Goal: Task Accomplishment & Management: Use online tool/utility

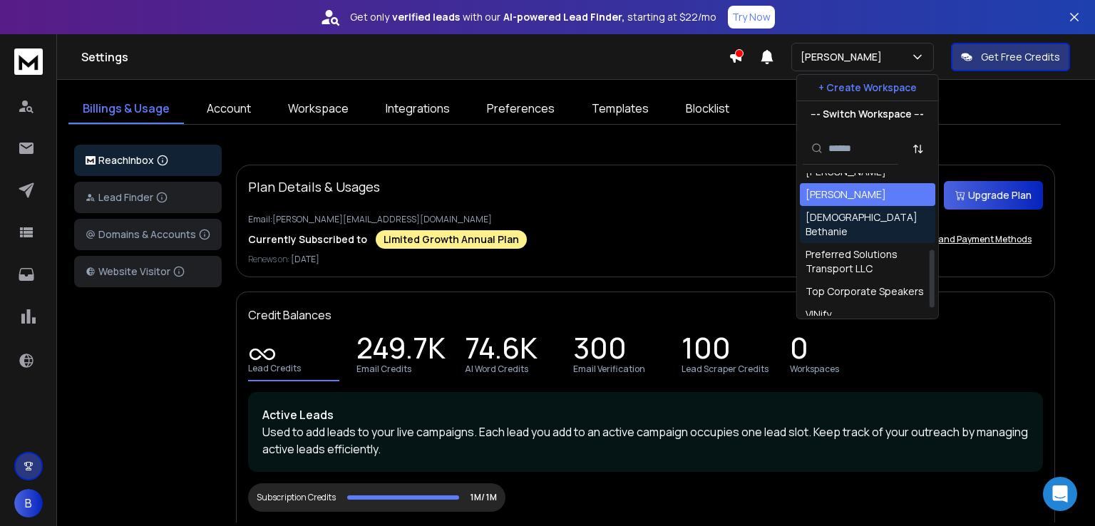
scroll to position [205, 0]
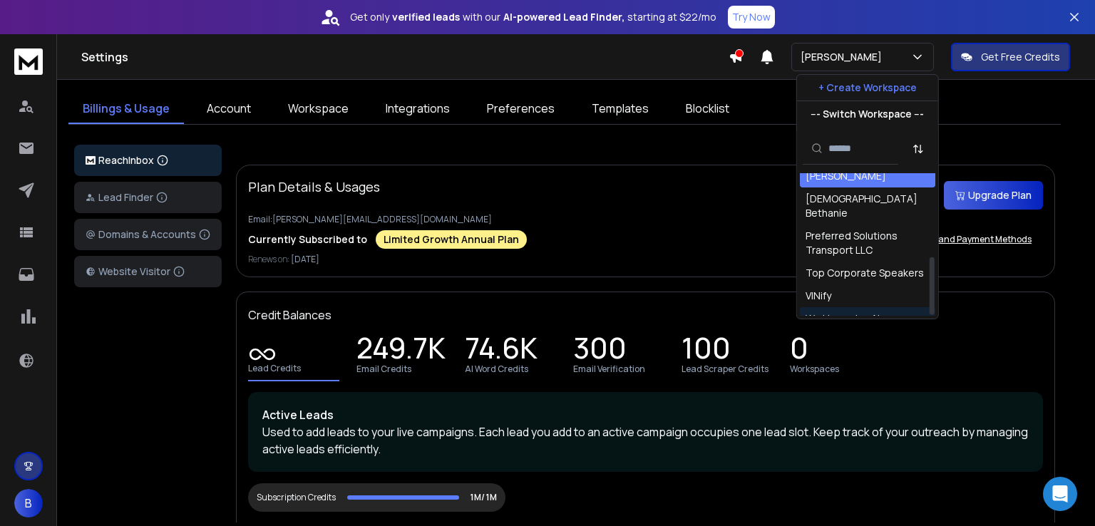
click at [862, 307] on div "We Humanize AI" at bounding box center [868, 318] width 136 height 23
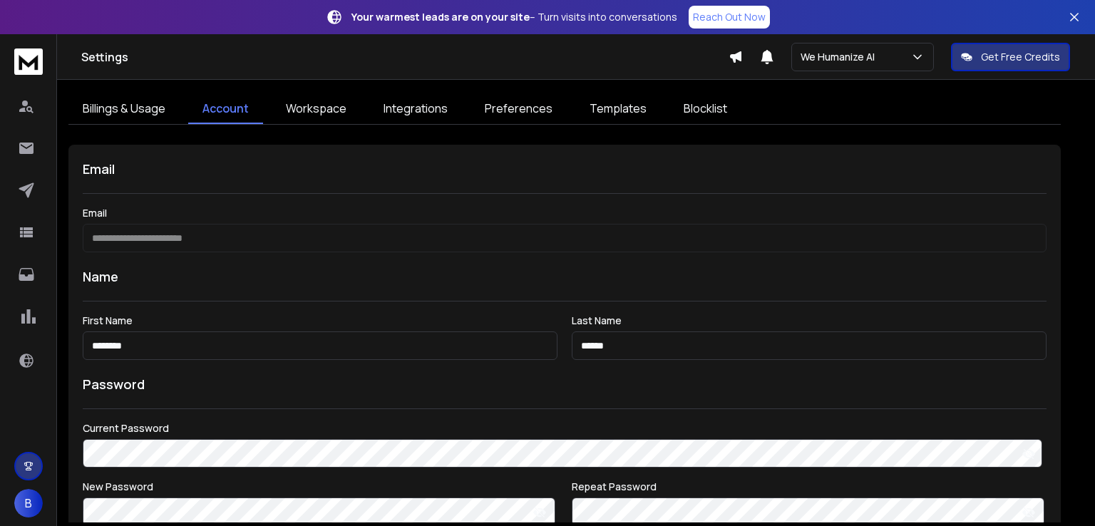
click at [24, 174] on div at bounding box center [28, 236] width 33 height 288
click at [26, 185] on icon at bounding box center [26, 190] width 15 height 15
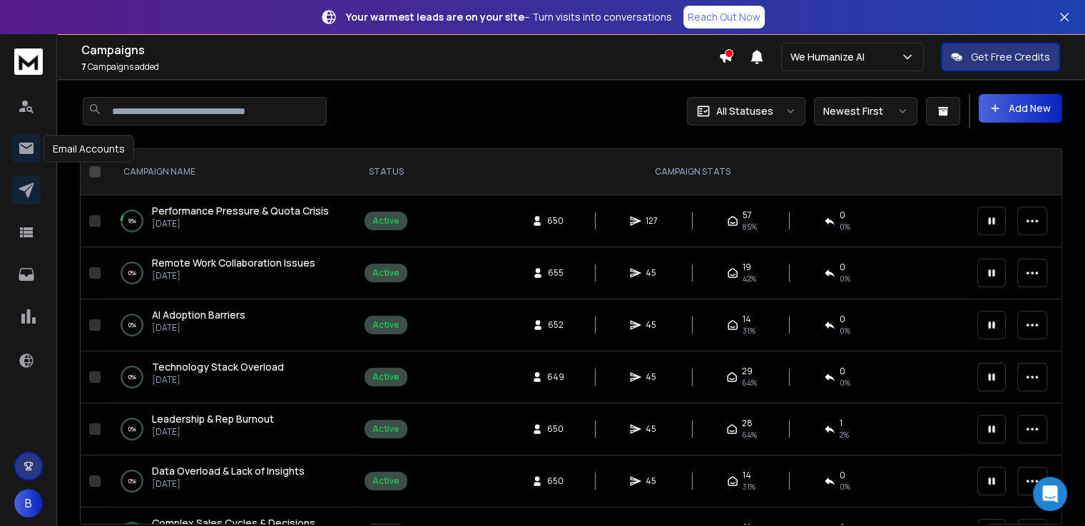
click at [29, 153] on icon at bounding box center [26, 148] width 14 height 11
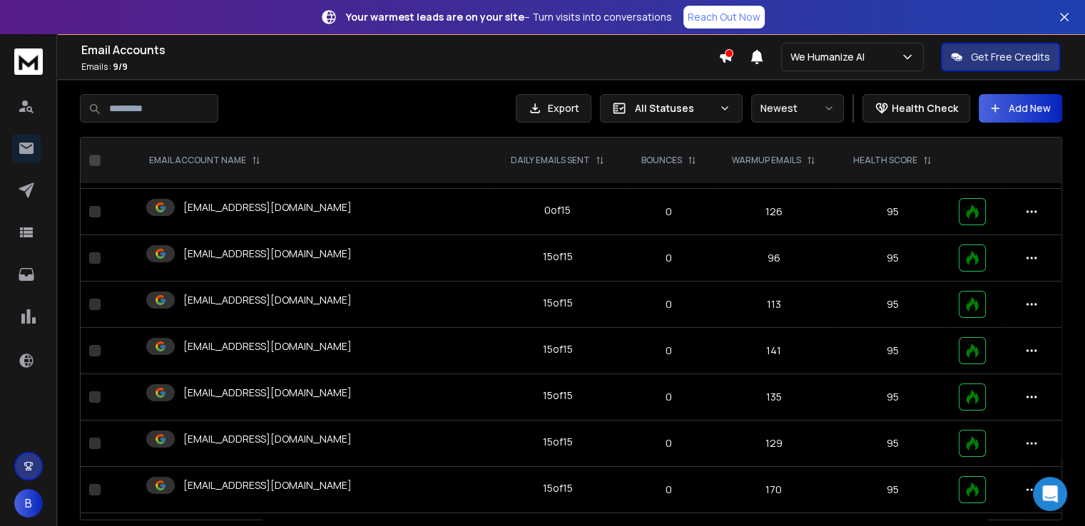
scroll to position [91, 0]
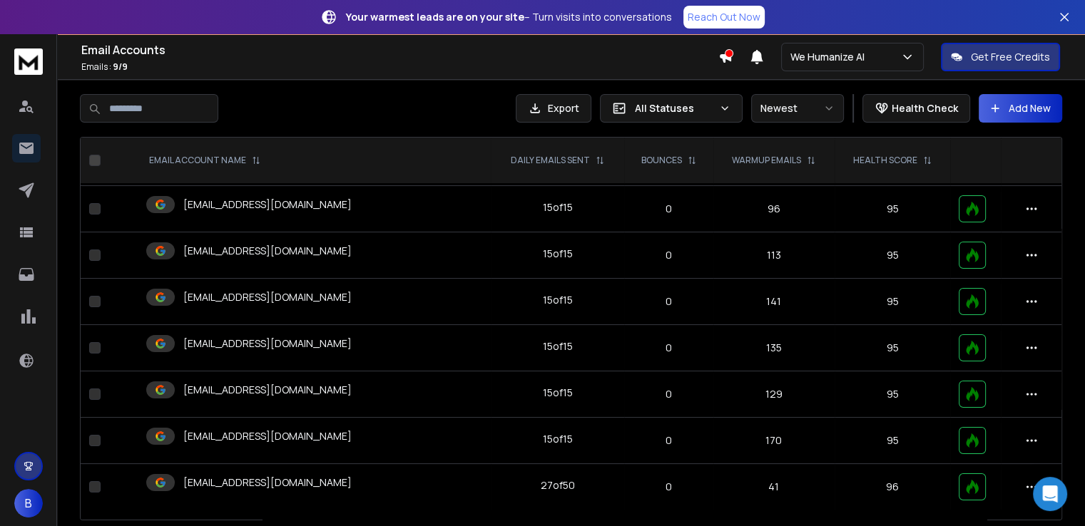
click at [277, 482] on p "[EMAIL_ADDRESS][DOMAIN_NAME]" at bounding box center [267, 483] width 168 height 14
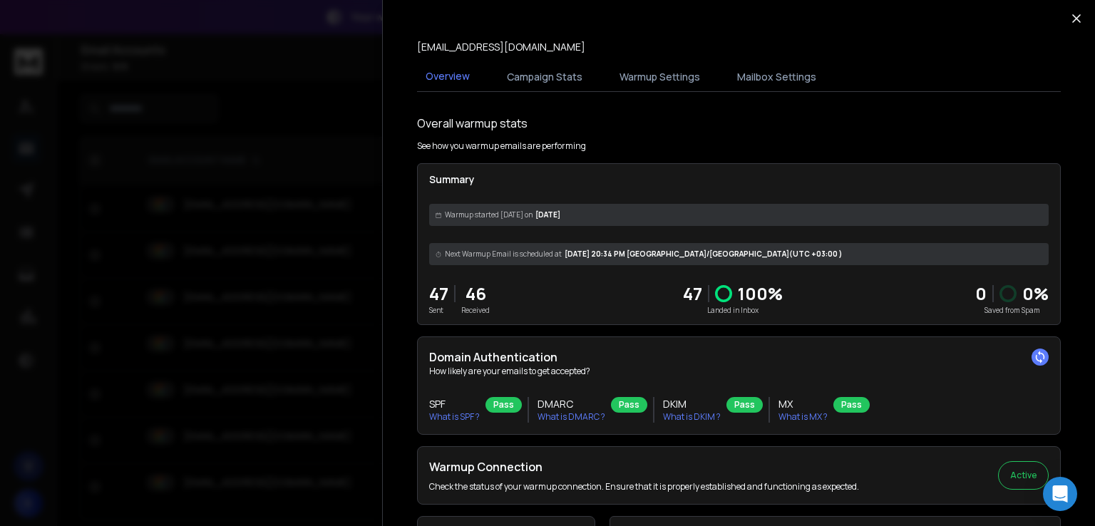
click at [1077, 25] on icon "button" at bounding box center [1077, 18] width 14 height 14
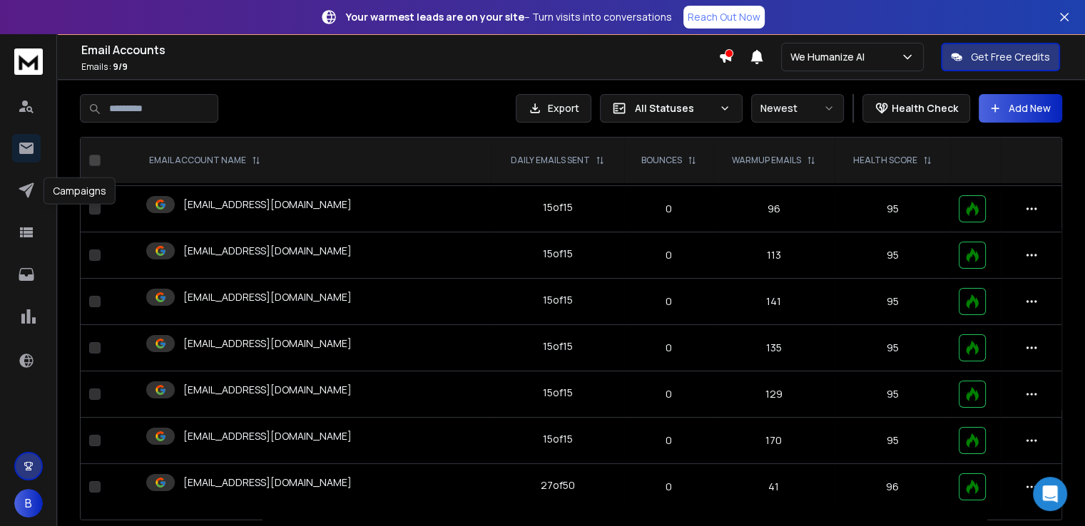
click at [3, 205] on div "B" at bounding box center [28, 283] width 57 height 498
click at [26, 198] on link at bounding box center [26, 190] width 29 height 29
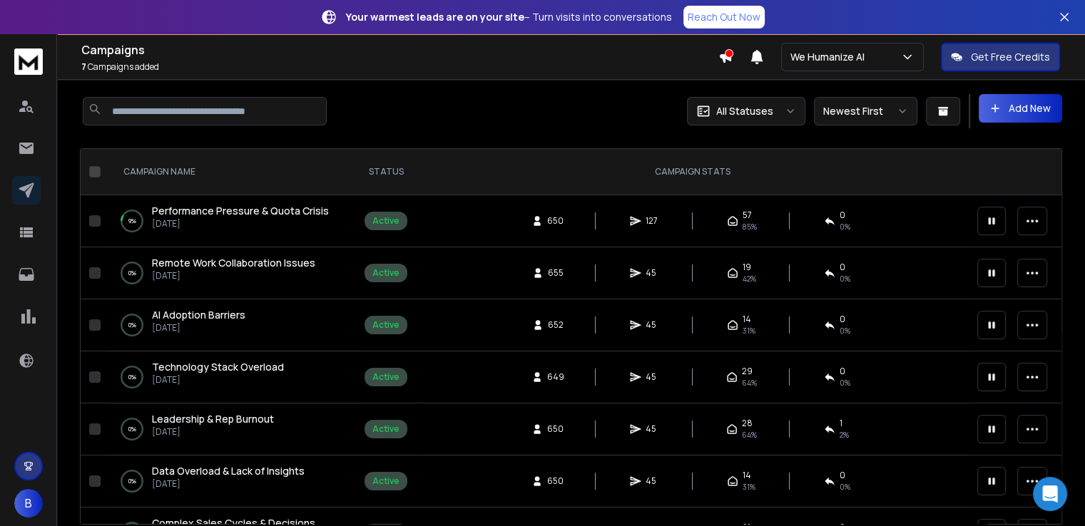
click at [1030, 112] on button "Add New" at bounding box center [1019, 108] width 83 height 29
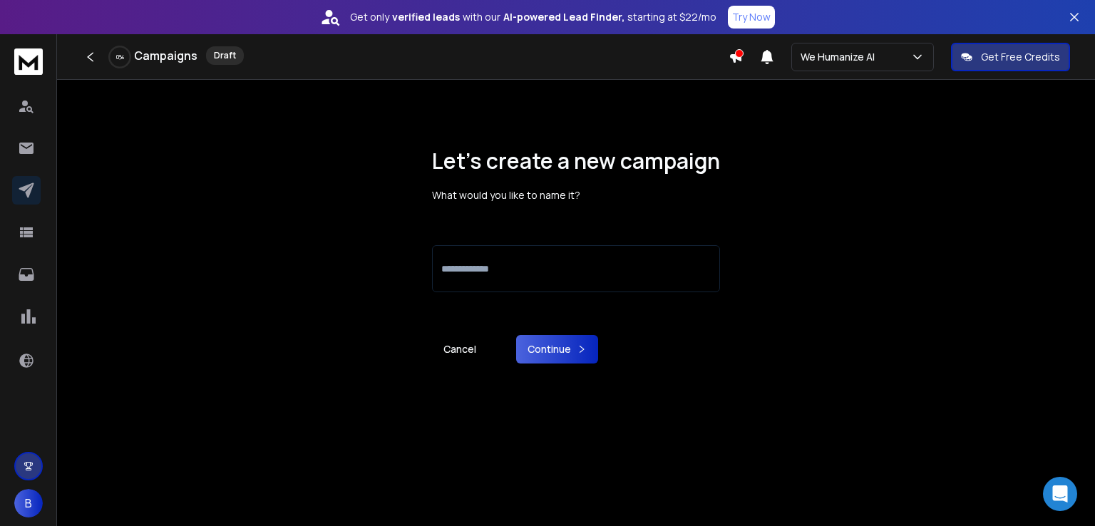
click at [553, 252] on input at bounding box center [576, 268] width 288 height 47
type input "**********"
click at [553, 354] on button "Continue" at bounding box center [557, 349] width 82 height 29
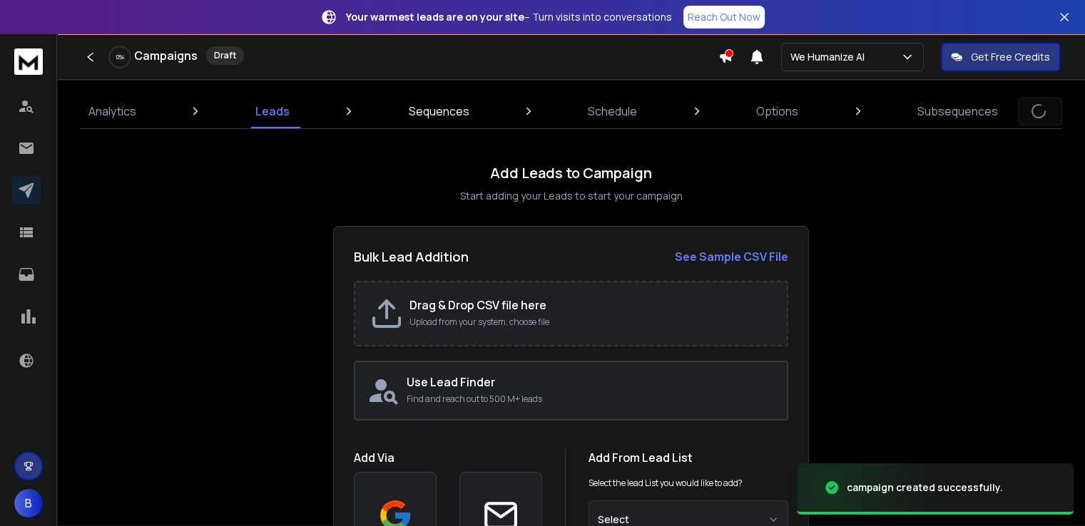
click at [452, 106] on p "Sequences" at bounding box center [439, 111] width 61 height 17
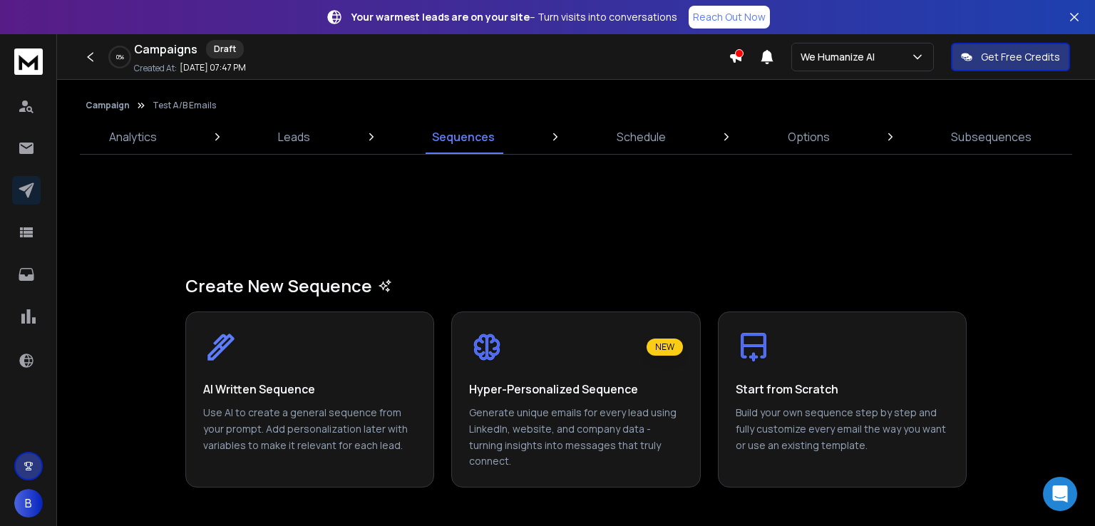
click at [824, 362] on div "button" at bounding box center [842, 347] width 213 height 36
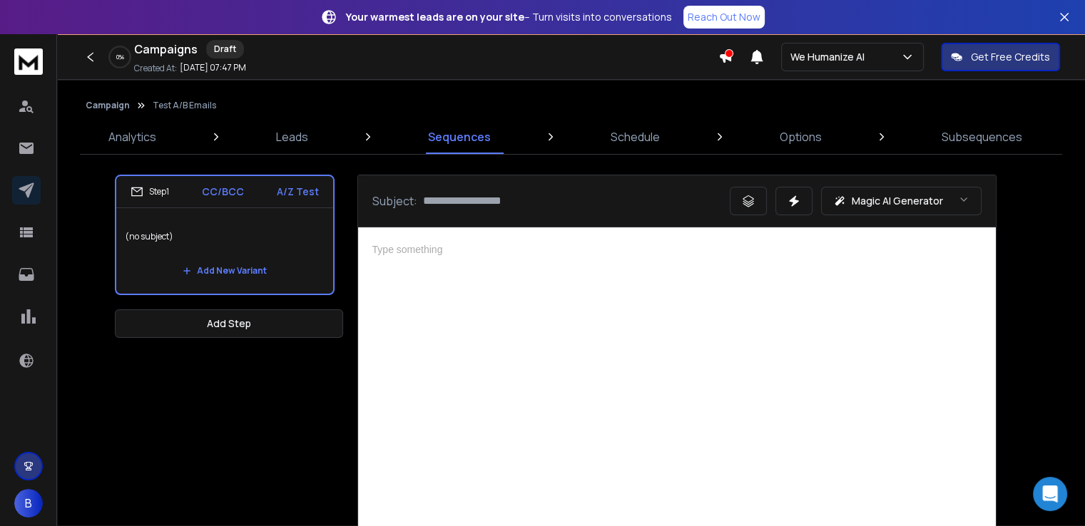
click at [306, 198] on div "Step 1 CC/BCC A/Z Test" at bounding box center [224, 192] width 217 height 32
click at [291, 193] on p "A/Z Test" at bounding box center [298, 192] width 42 height 14
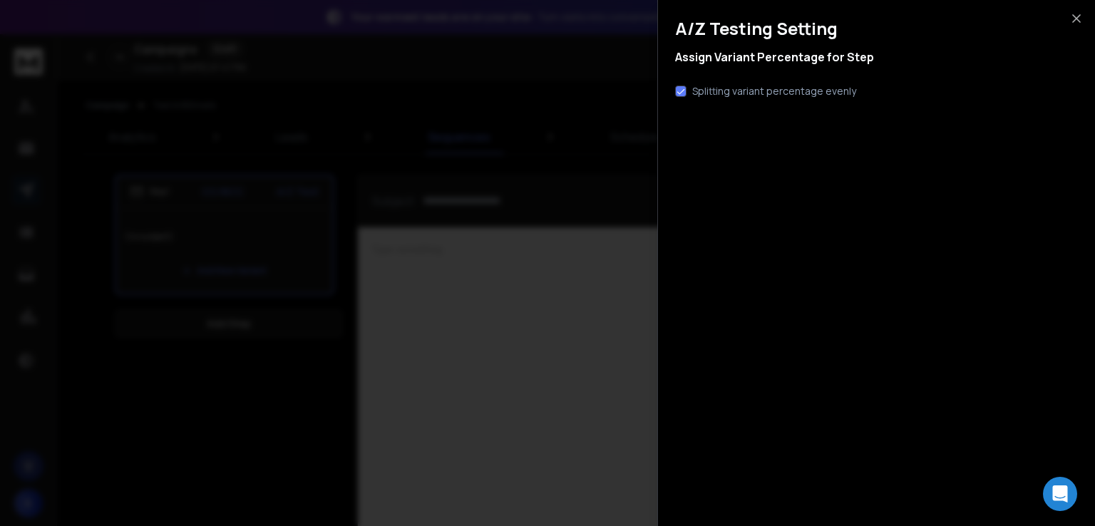
click at [681, 93] on button "button" at bounding box center [680, 91] width 11 height 11
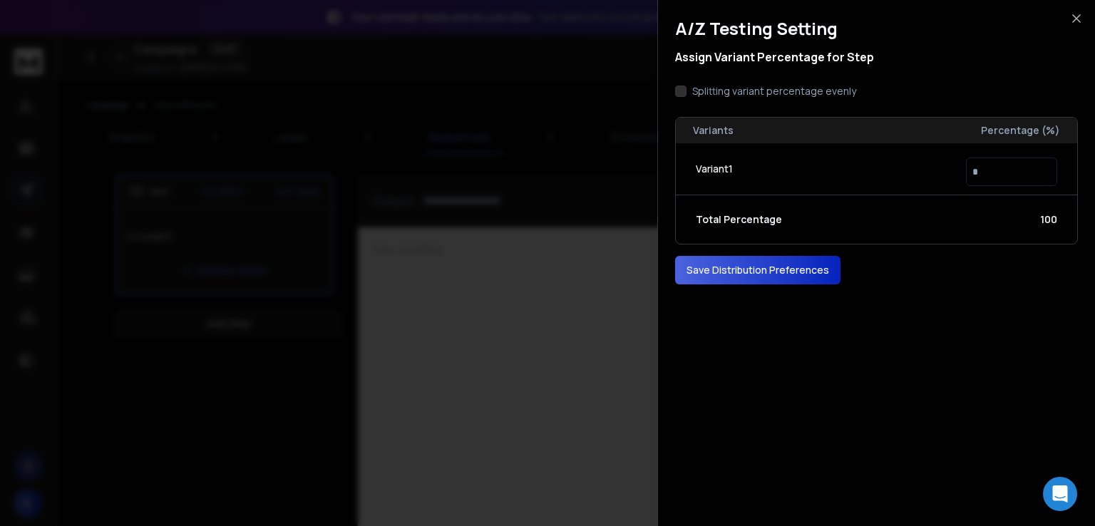
click at [761, 277] on button "Save Distribution Preferences" at bounding box center [757, 270] width 165 height 29
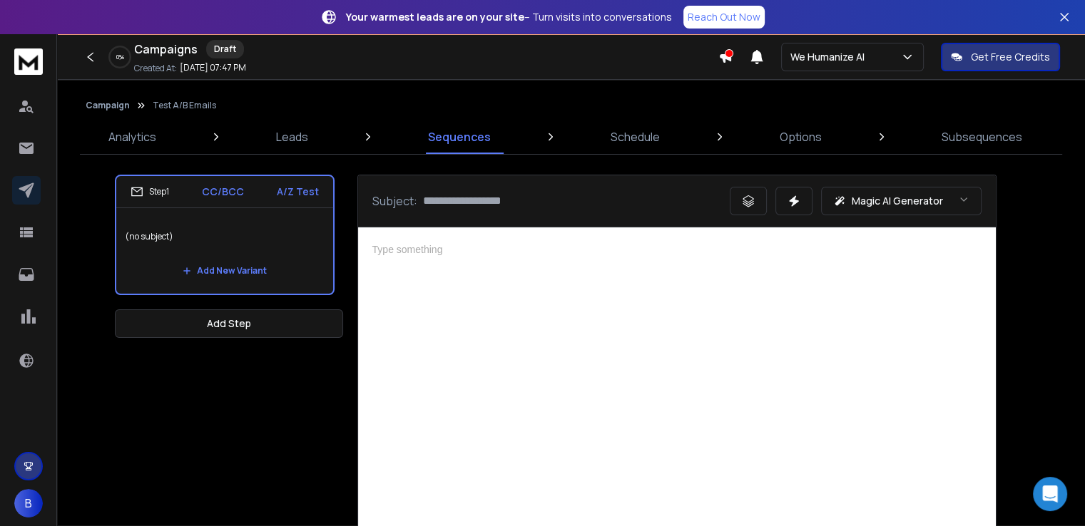
click at [302, 197] on p "A/Z Test" at bounding box center [298, 192] width 42 height 14
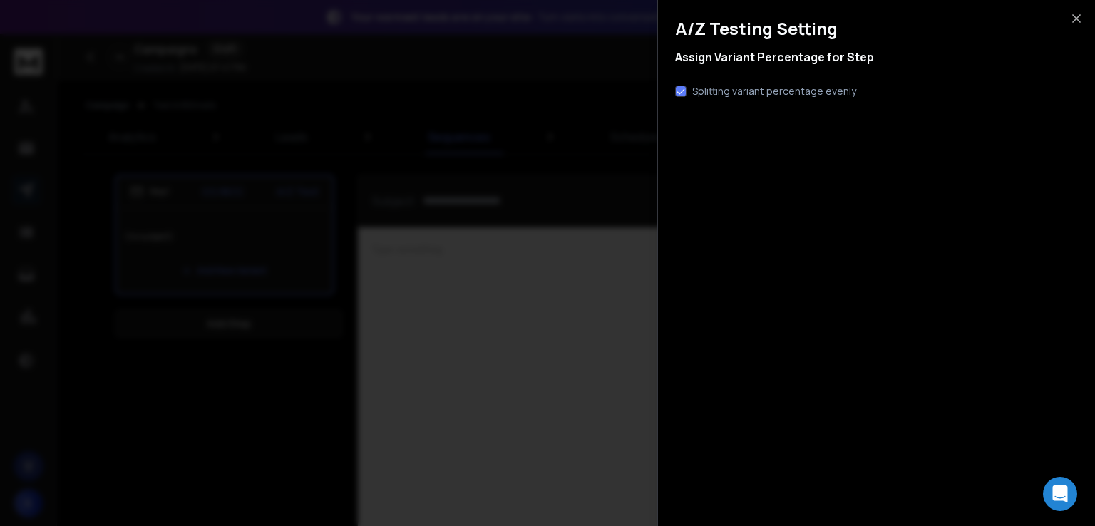
click at [686, 90] on div at bounding box center [683, 91] width 17 height 11
click at [679, 90] on button "button" at bounding box center [680, 91] width 11 height 11
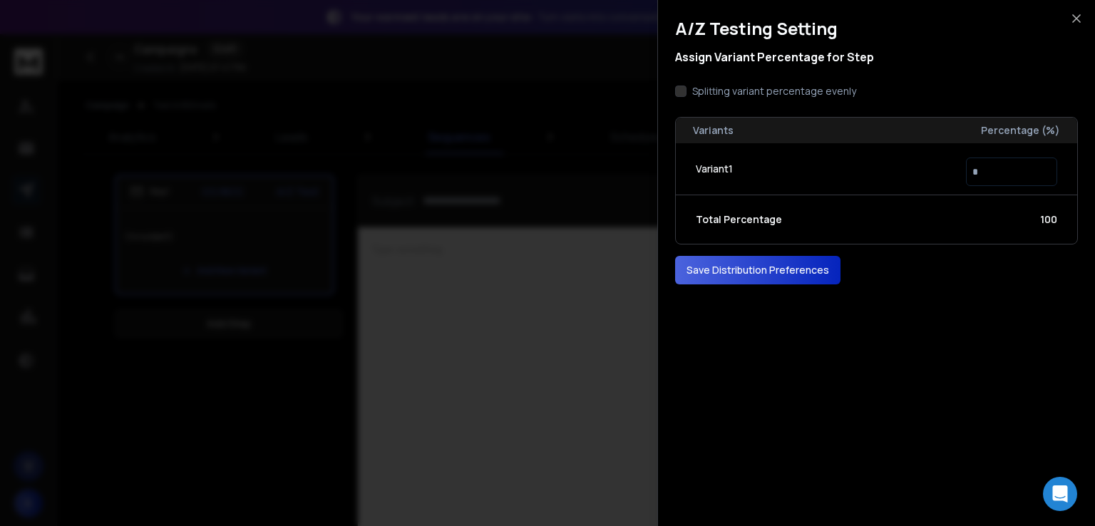
click at [984, 172] on input "***" at bounding box center [1011, 172] width 91 height 29
type input "**"
click at [802, 272] on div "Save Distribution Preferences" at bounding box center [876, 270] width 403 height 29
click at [793, 266] on div "Save Distribution Preferences" at bounding box center [876, 270] width 403 height 29
click at [685, 91] on button "button" at bounding box center [680, 91] width 11 height 11
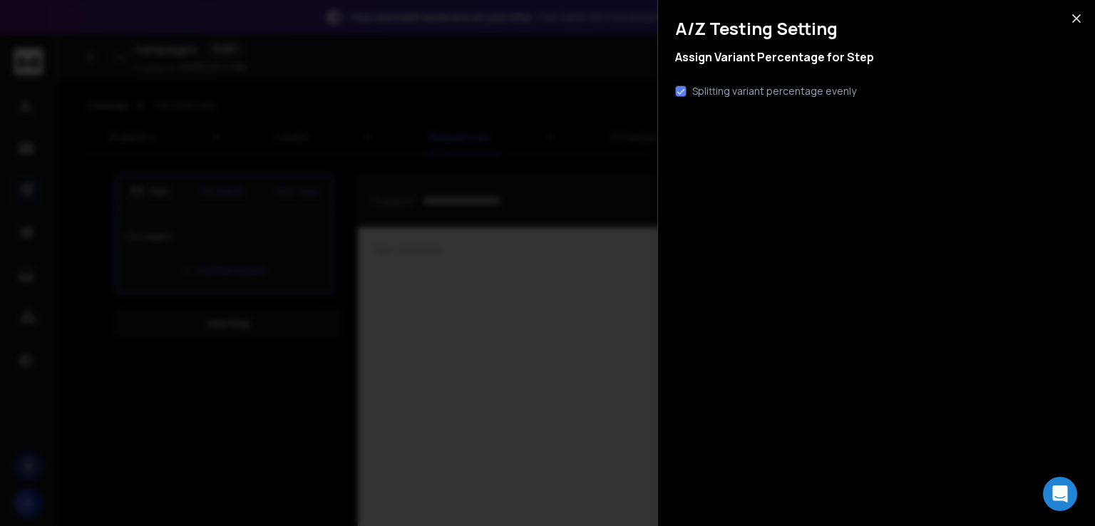
click at [1081, 16] on icon "button" at bounding box center [1077, 18] width 14 height 14
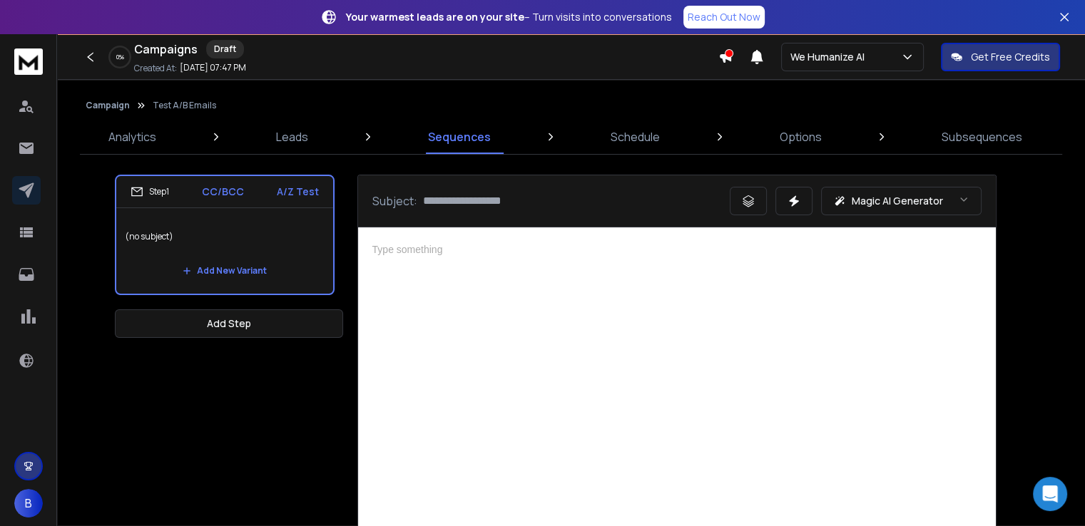
click at [616, 272] on div at bounding box center [677, 377] width 638 height 301
click at [470, 203] on input at bounding box center [569, 201] width 292 height 17
click at [222, 265] on button "Add New Variant" at bounding box center [224, 271] width 107 height 29
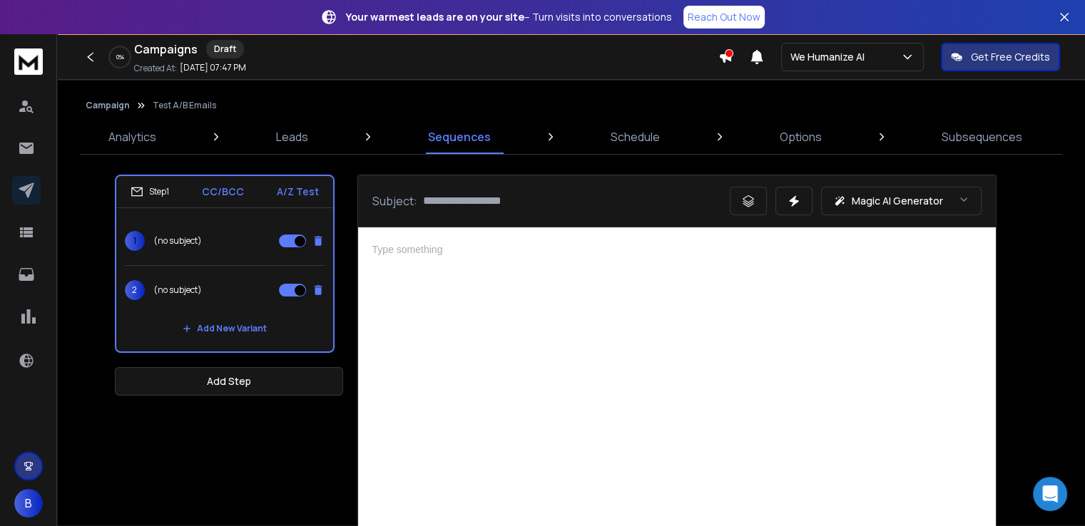
click at [199, 238] on p "(no subject)" at bounding box center [177, 240] width 48 height 11
click at [197, 285] on p "(no subject)" at bounding box center [177, 290] width 48 height 11
click at [228, 327] on button "Add New Variant" at bounding box center [224, 329] width 107 height 29
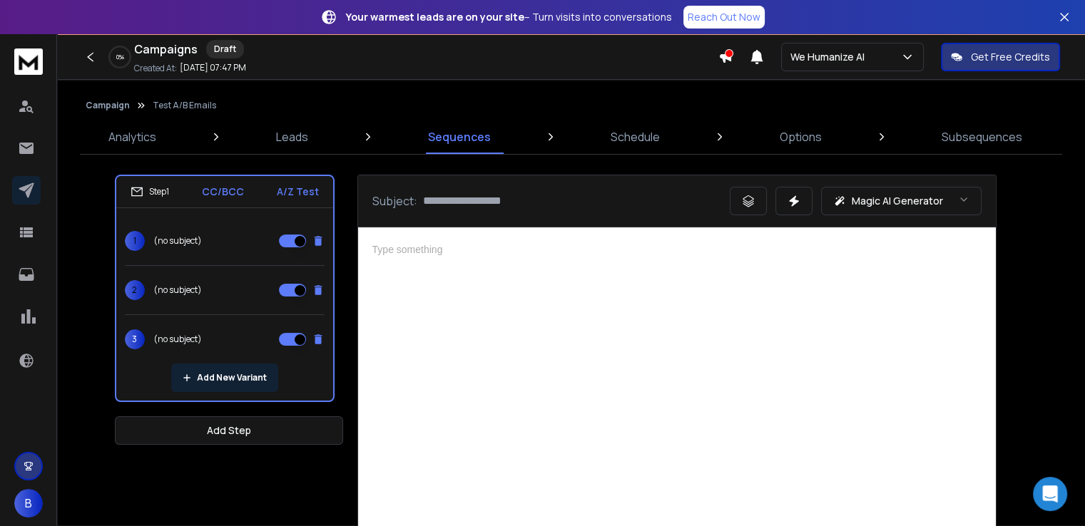
click at [242, 383] on button "Add New Variant" at bounding box center [224, 378] width 107 height 29
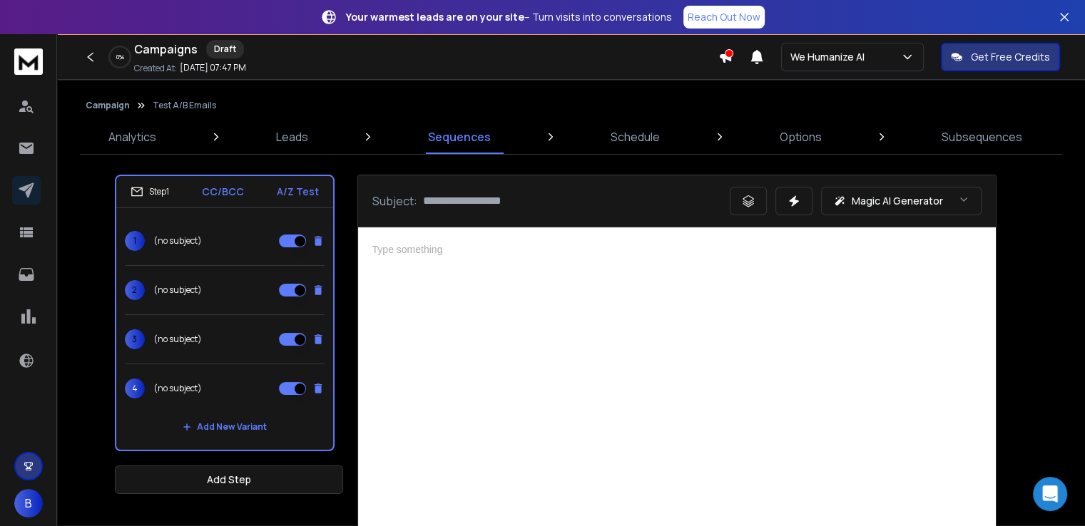
click at [315, 386] on icon at bounding box center [318, 389] width 8 height 10
